Goal: Information Seeking & Learning: Check status

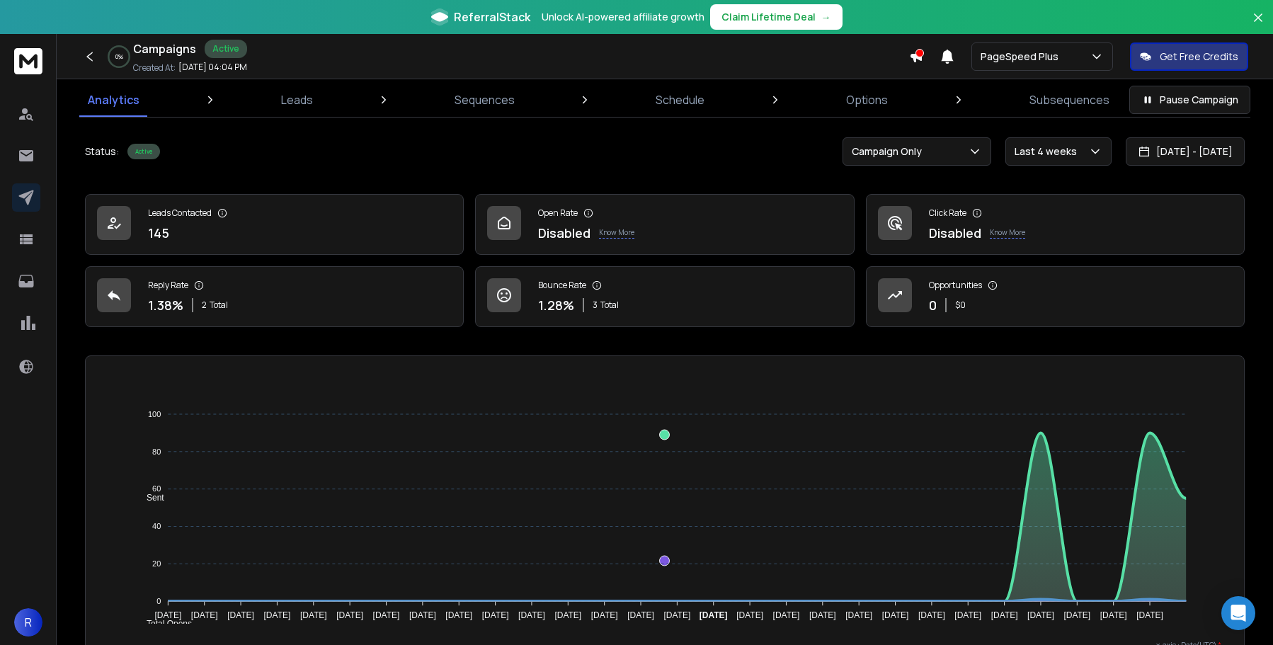
scroll to position [74, 0]
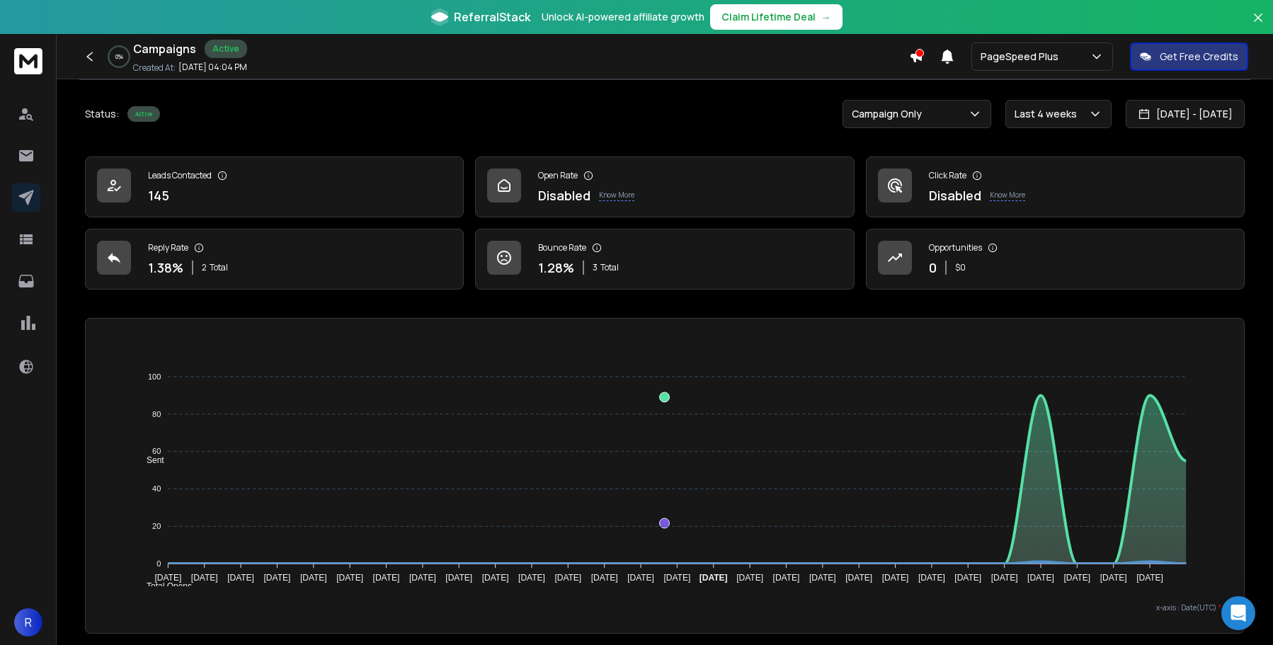
click at [262, 257] on link "Reply Rate 1.38 % 2 Total" at bounding box center [274, 259] width 379 height 61
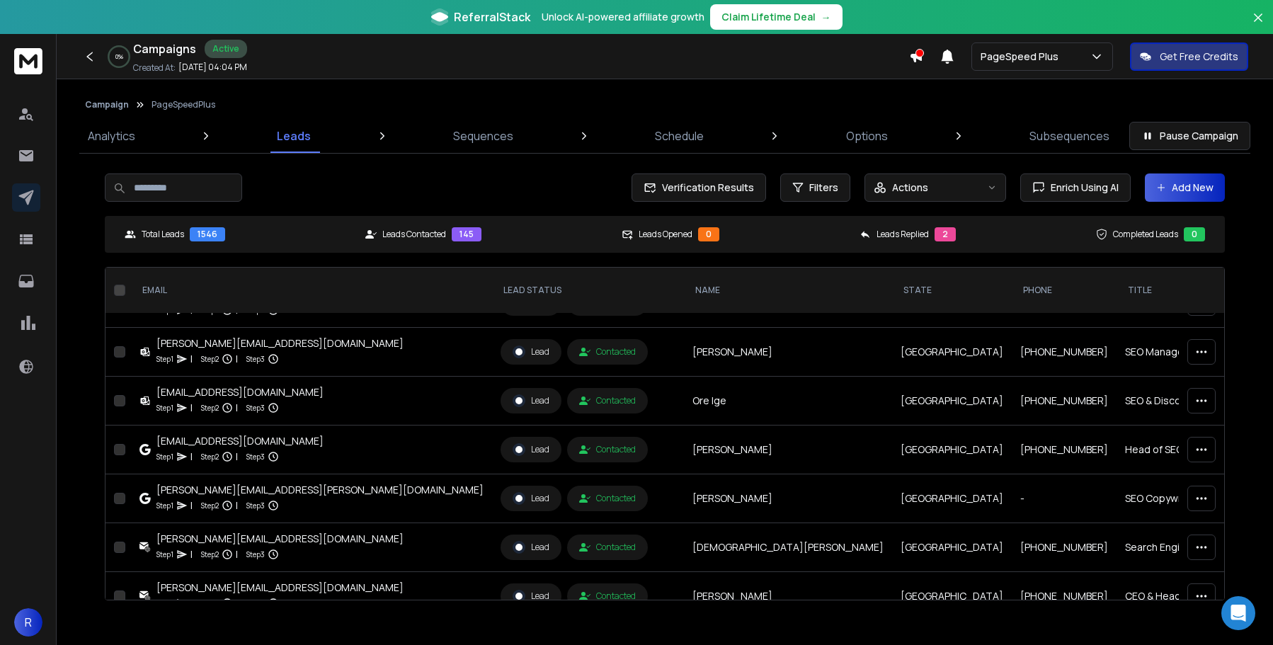
scroll to position [293, 0]
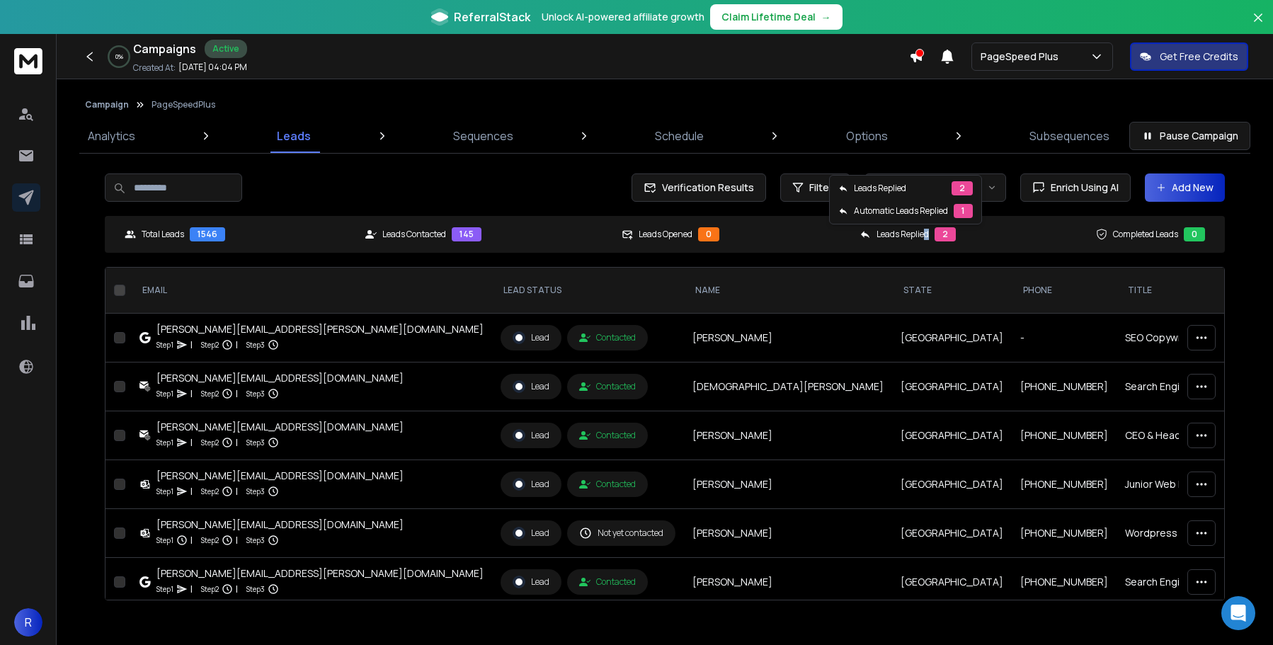
click at [926, 239] on div "Leads Replied 2" at bounding box center [907, 234] width 96 height 14
click at [910, 234] on p "Leads Replied" at bounding box center [902, 234] width 52 height 11
click at [810, 195] on button "Filters" at bounding box center [815, 187] width 70 height 28
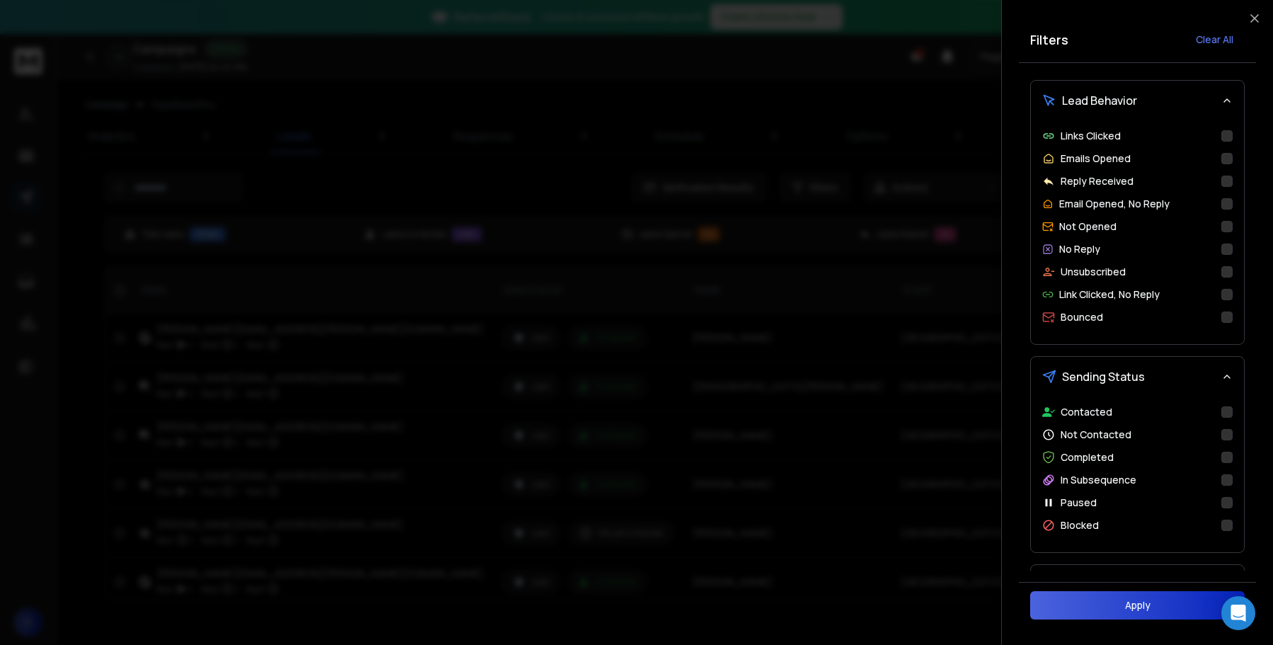
click at [1112, 176] on p "Reply Received" at bounding box center [1096, 181] width 73 height 14
click at [1221, 176] on button "Reply Received" at bounding box center [1226, 181] width 11 height 11
click at [1111, 607] on button "Apply" at bounding box center [1137, 605] width 214 height 28
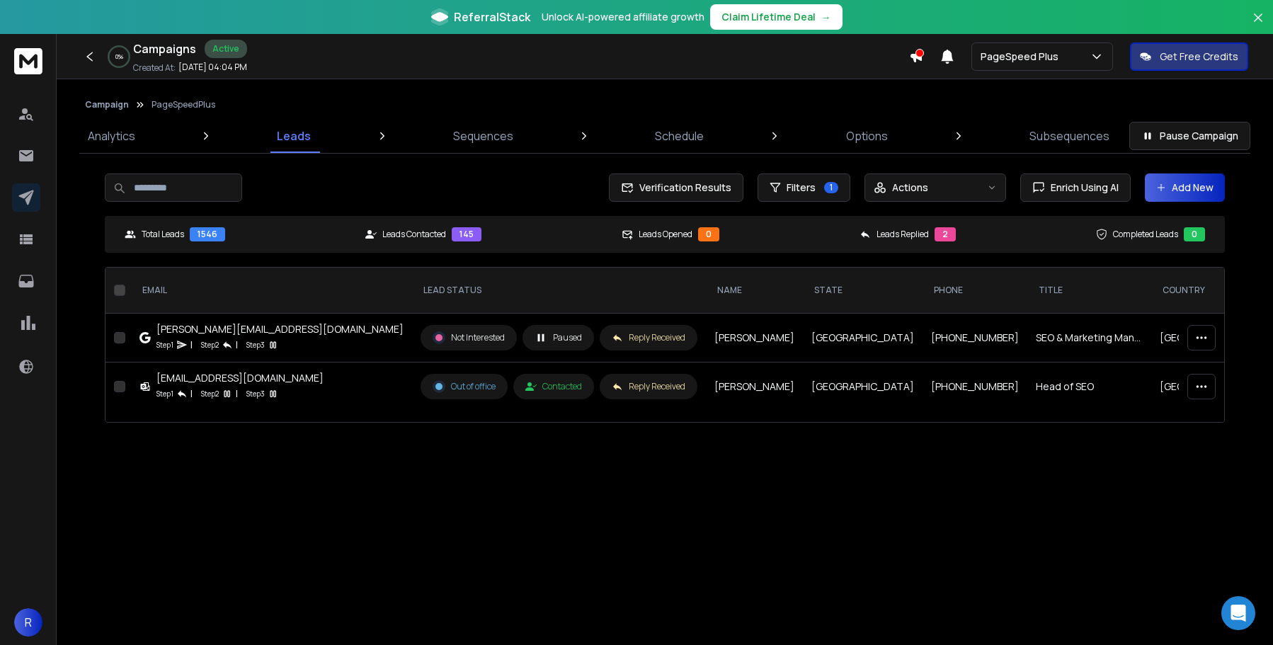
click at [320, 334] on td "[PERSON_NAME][EMAIL_ADDRESS][DOMAIN_NAME] Step 1 | Step 2 | Step 3" at bounding box center [271, 338] width 281 height 49
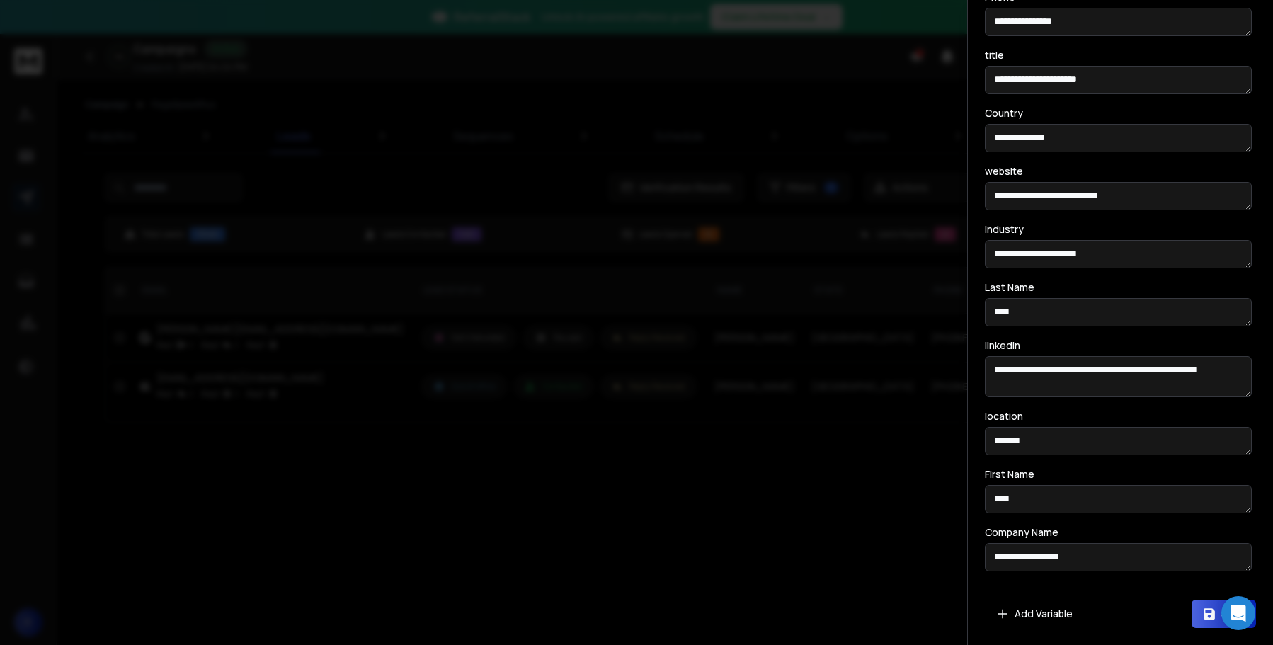
scroll to position [0, 0]
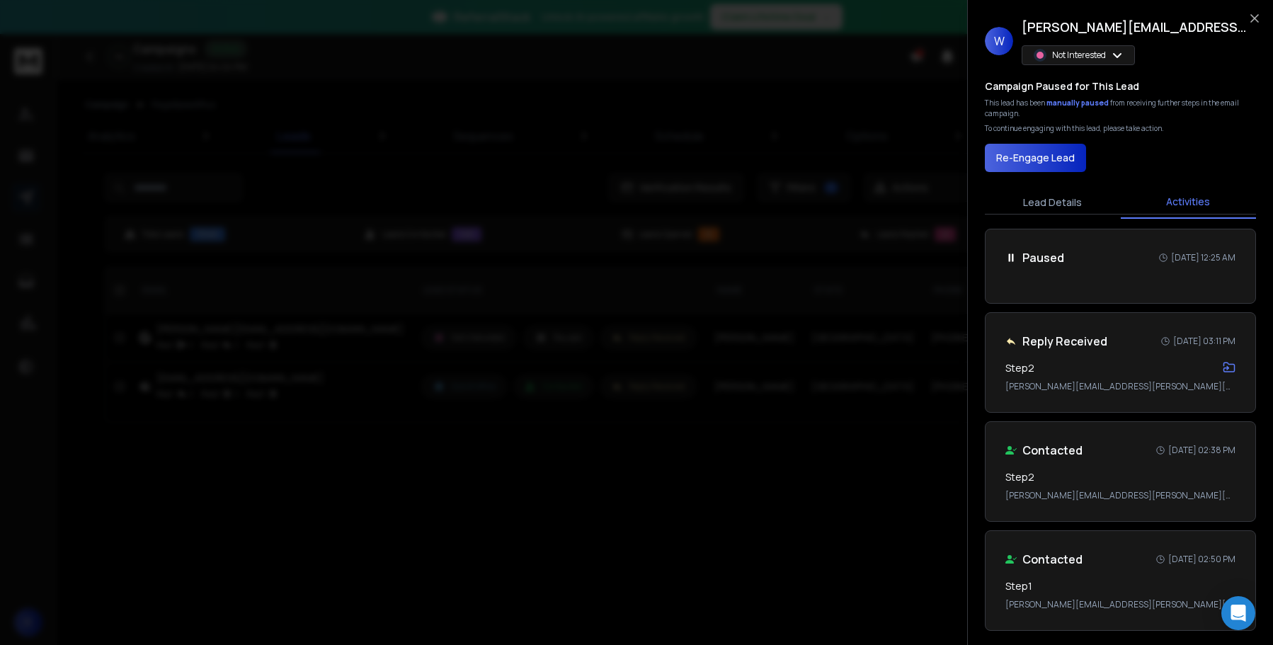
click at [1174, 195] on button "Activities" at bounding box center [1189, 202] width 136 height 33
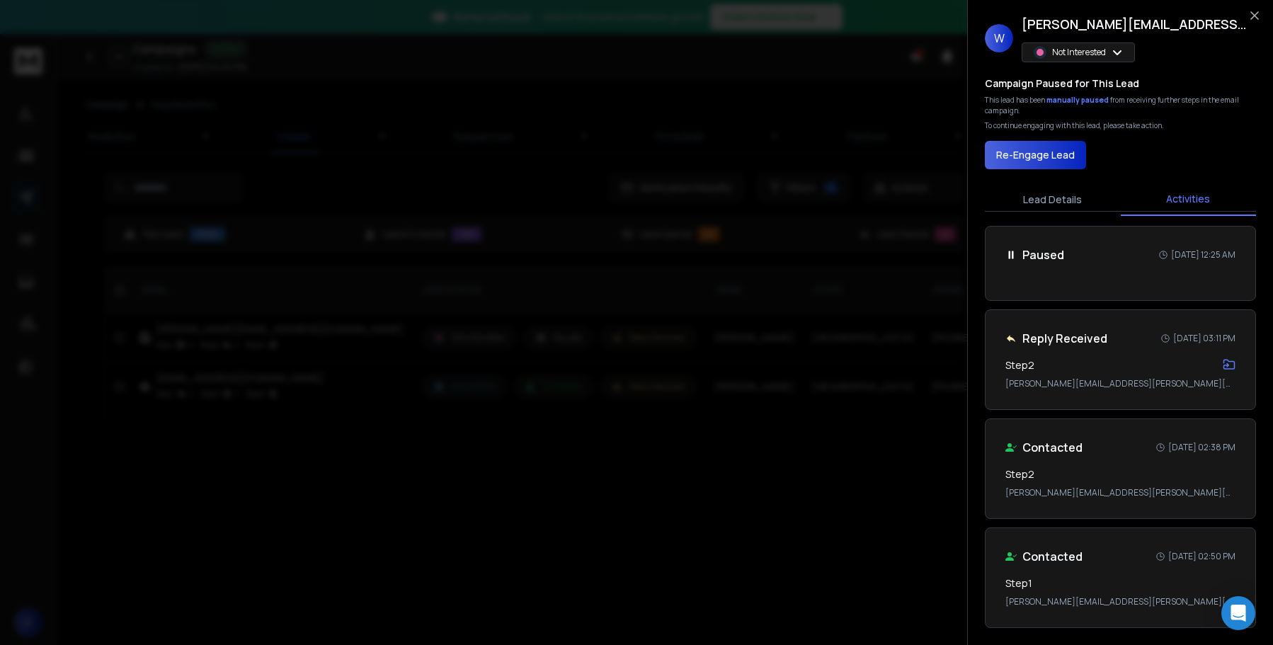
click at [1062, 341] on div "Reply Received" at bounding box center [1056, 338] width 102 height 17
click at [1223, 363] on icon at bounding box center [1228, 364] width 13 height 13
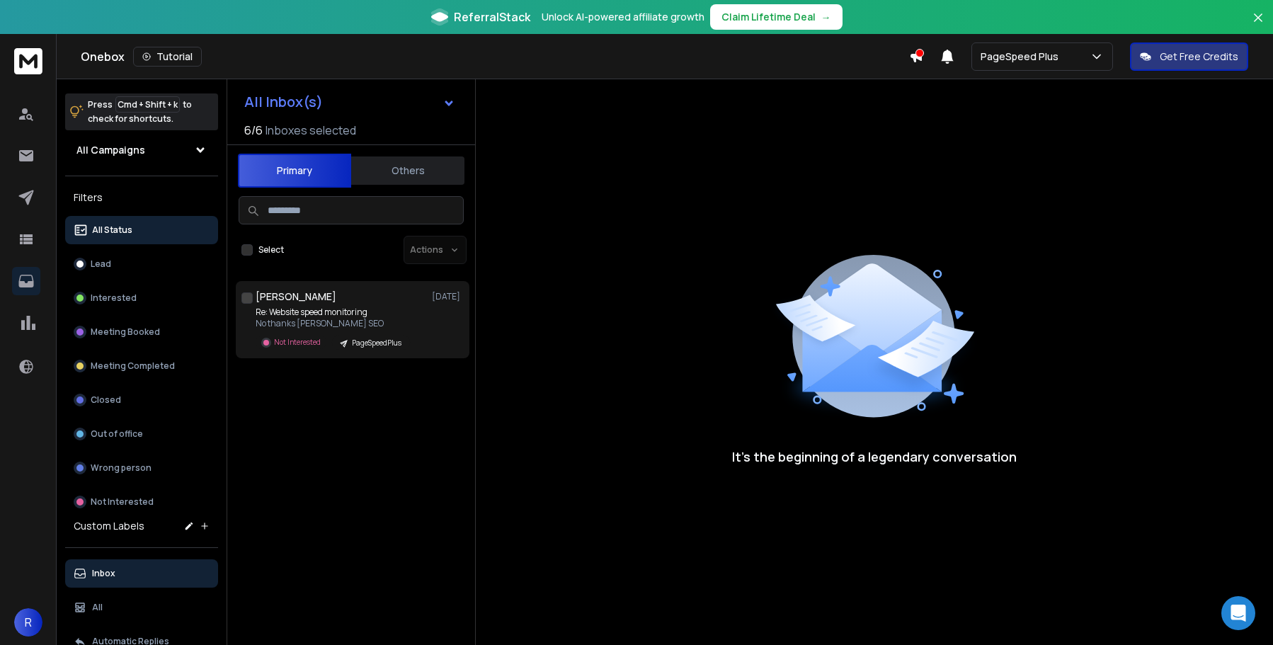
click at [374, 323] on p "No thanks Will Rice SEO" at bounding box center [333, 323] width 154 height 11
